Goal: Find specific page/section: Find specific page/section

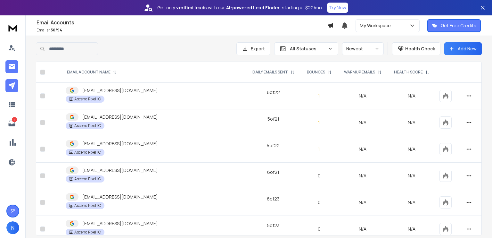
click at [10, 87] on icon at bounding box center [12, 86] width 8 height 8
